Goal: Navigation & Orientation: Find specific page/section

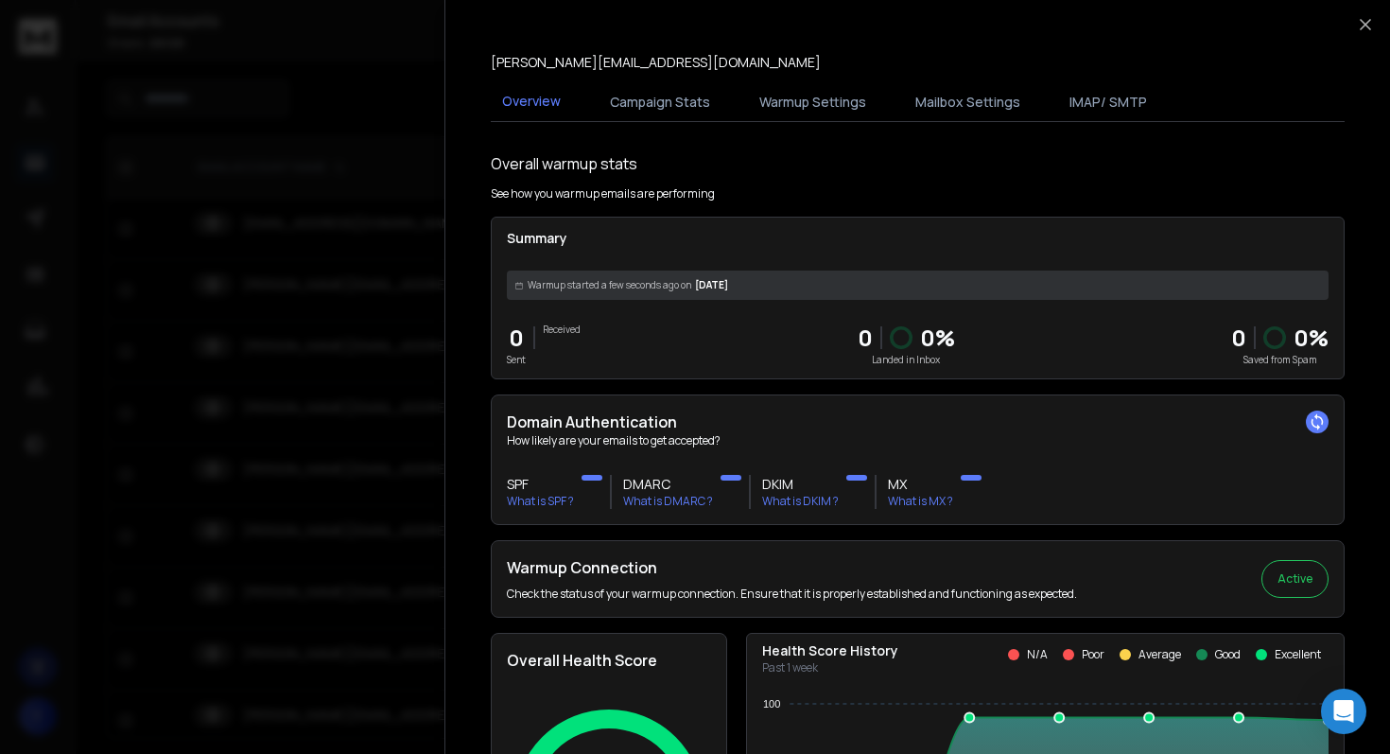
click at [292, 179] on div at bounding box center [695, 377] width 1390 height 754
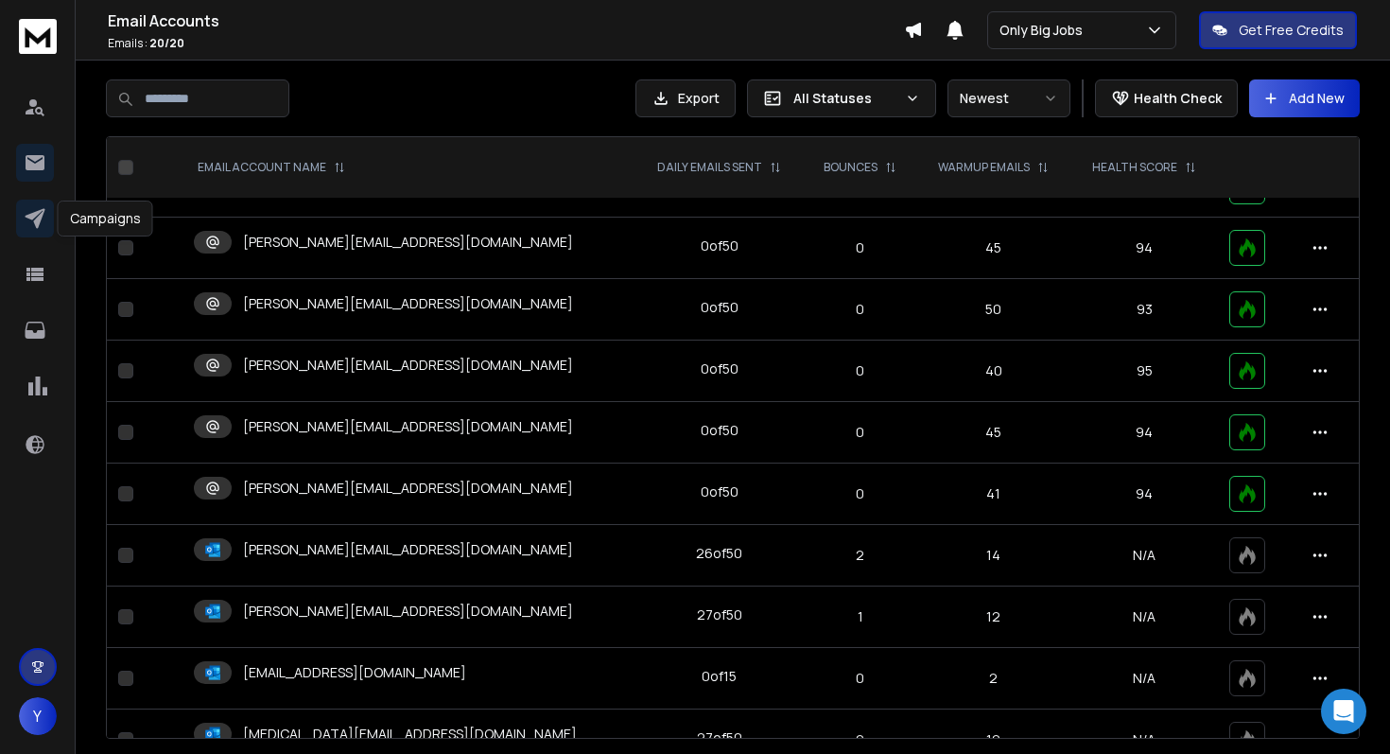
click at [26, 216] on icon at bounding box center [35, 218] width 20 height 20
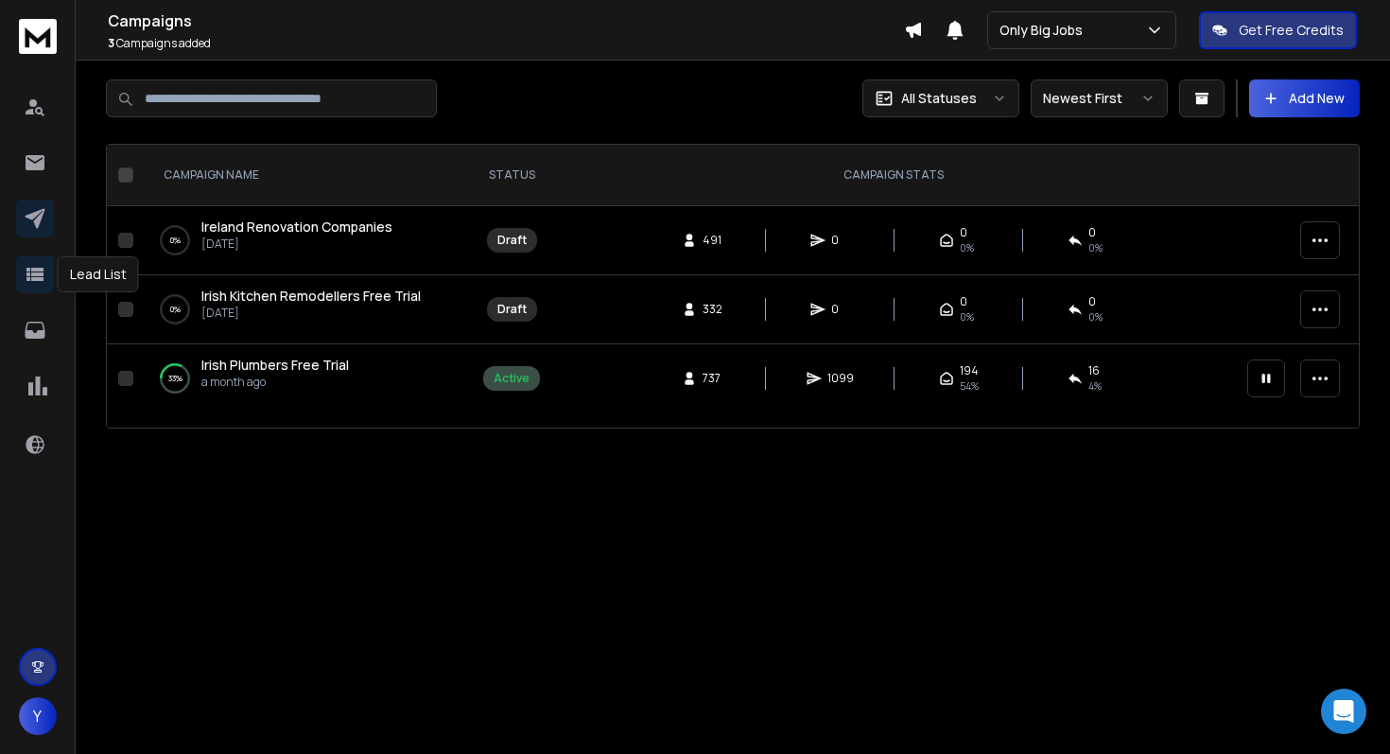
click at [31, 267] on icon at bounding box center [35, 274] width 23 height 23
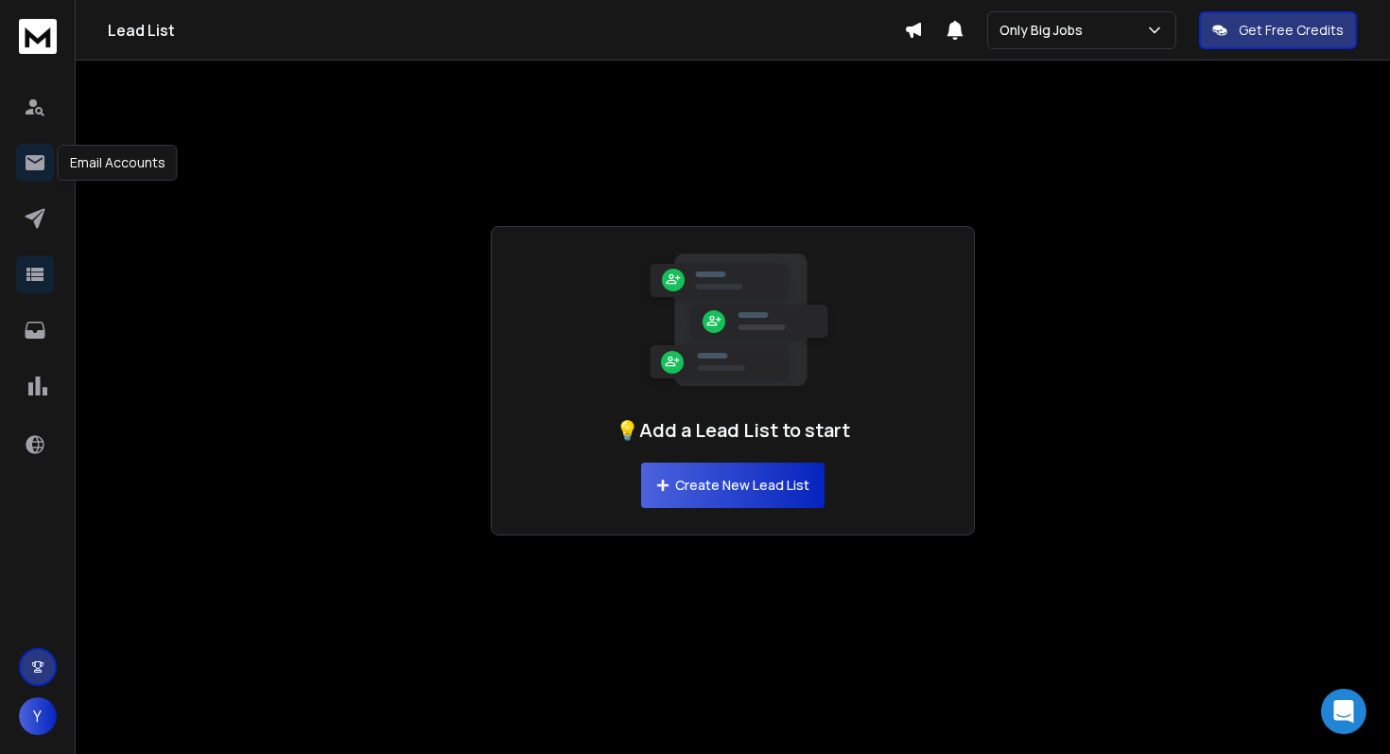
click at [36, 168] on icon at bounding box center [35, 162] width 19 height 15
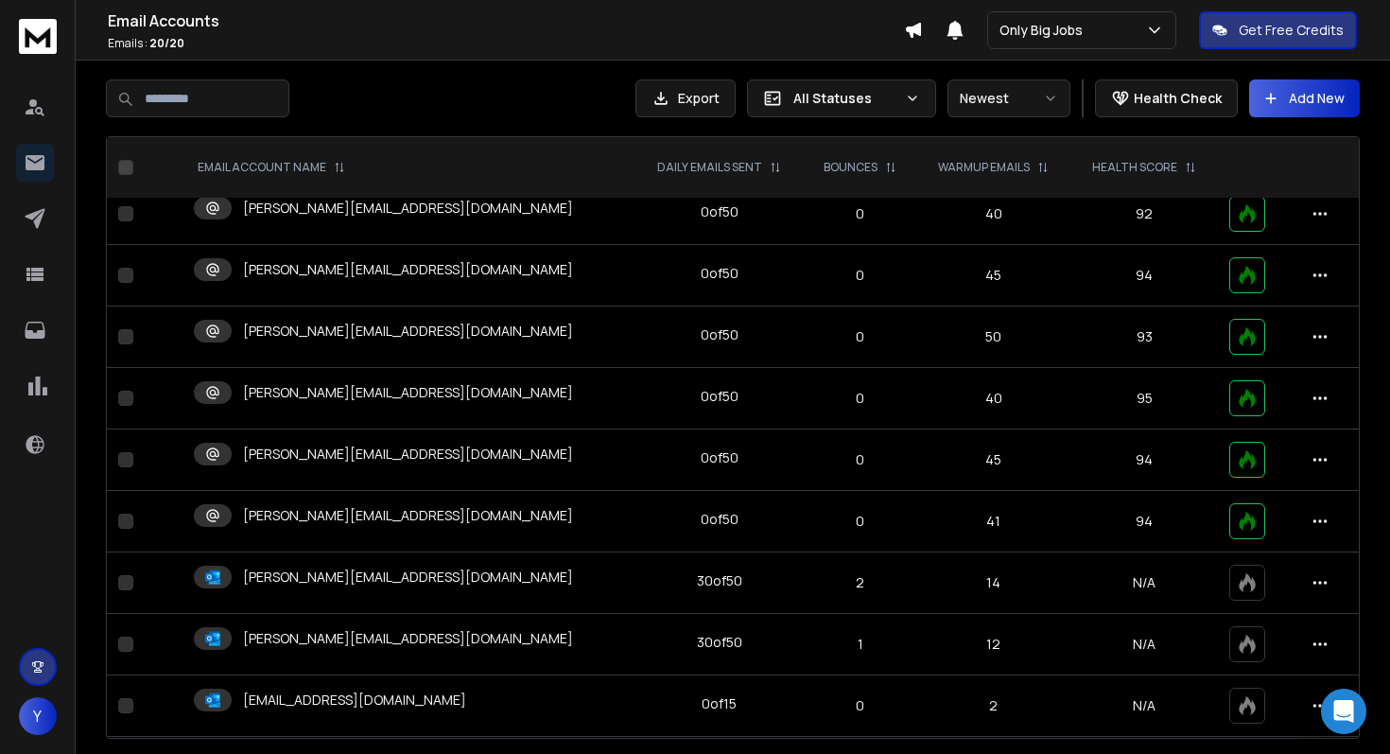
scroll to position [705, 0]
